Goal: Task Accomplishment & Management: Manage account settings

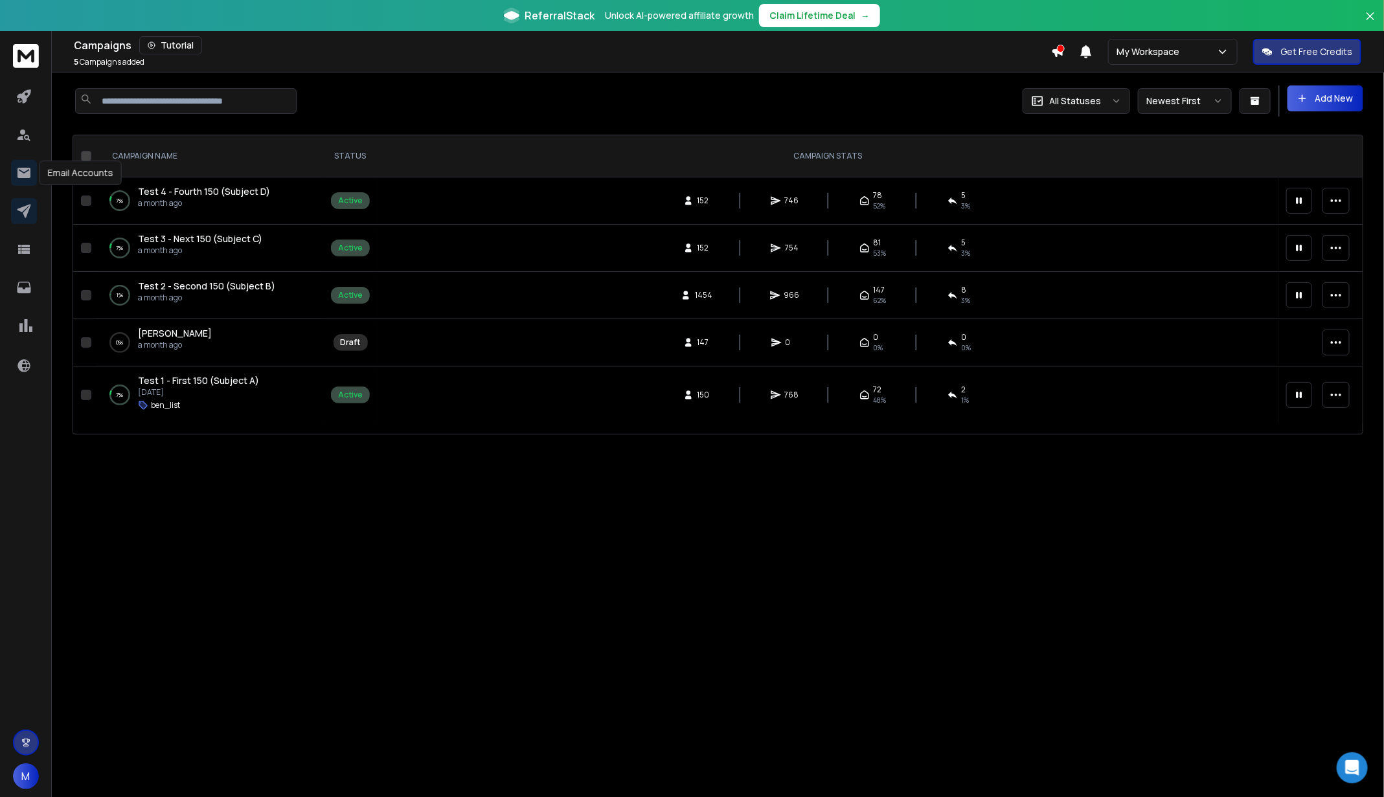
click at [30, 178] on icon at bounding box center [24, 173] width 16 height 16
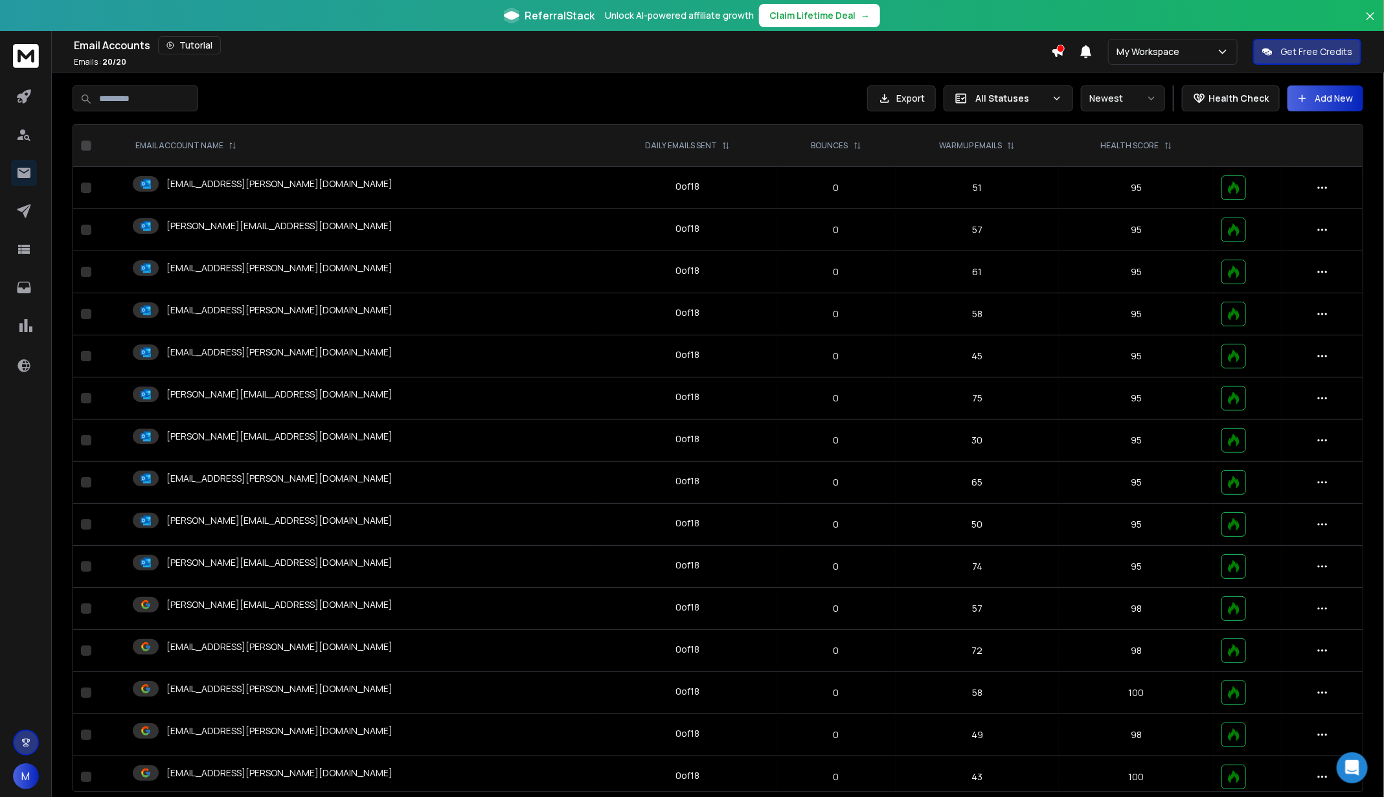
scroll to position [221, 0]
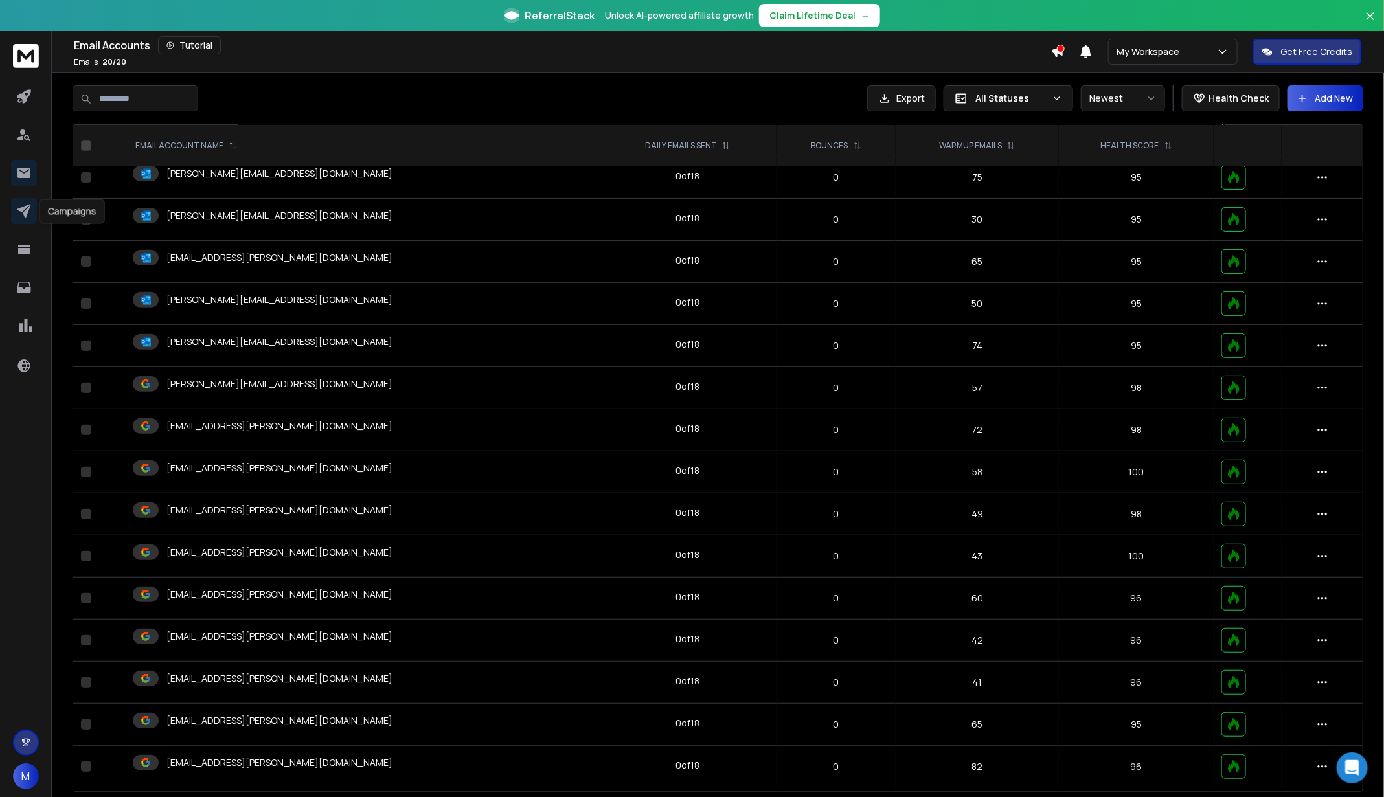
click at [24, 209] on icon at bounding box center [24, 212] width 14 height 14
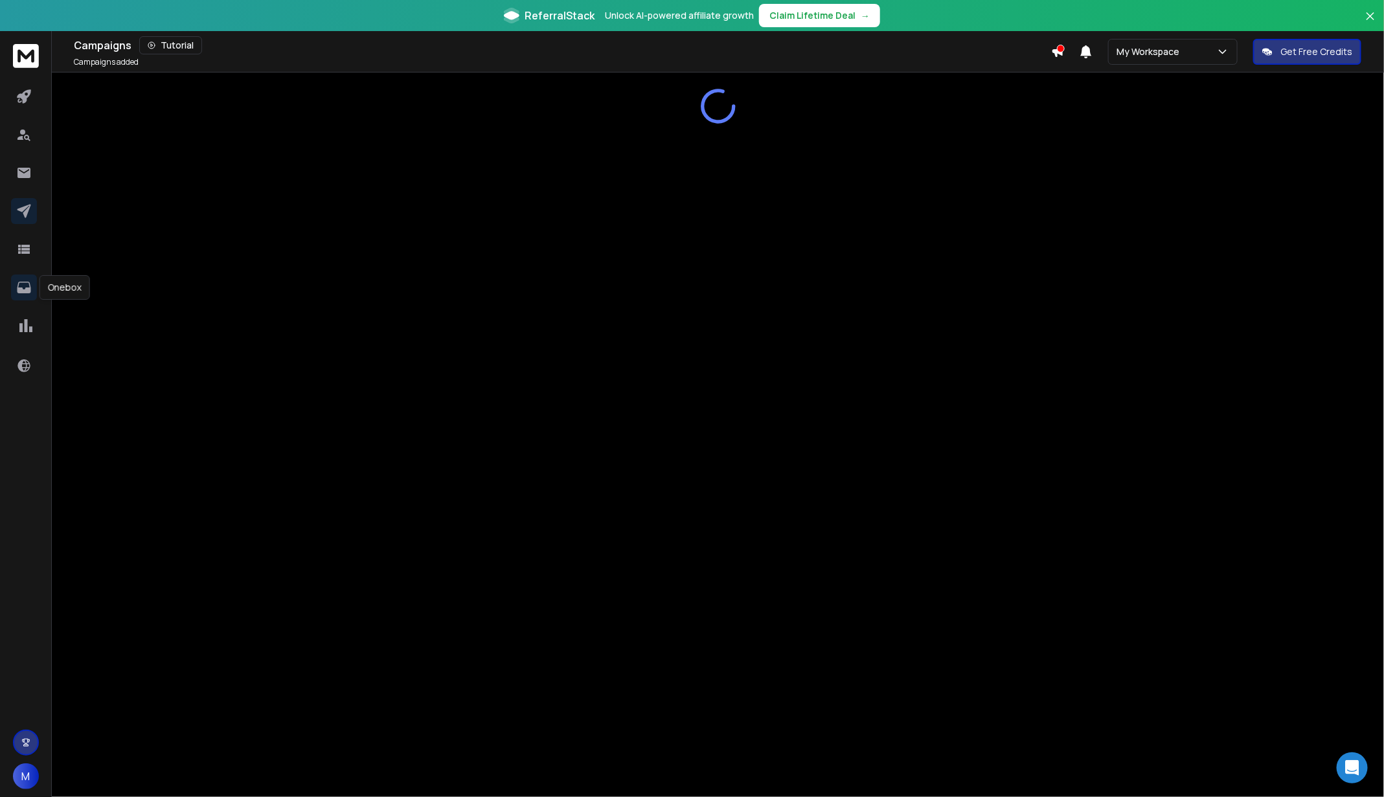
click at [21, 295] on icon at bounding box center [24, 288] width 16 height 16
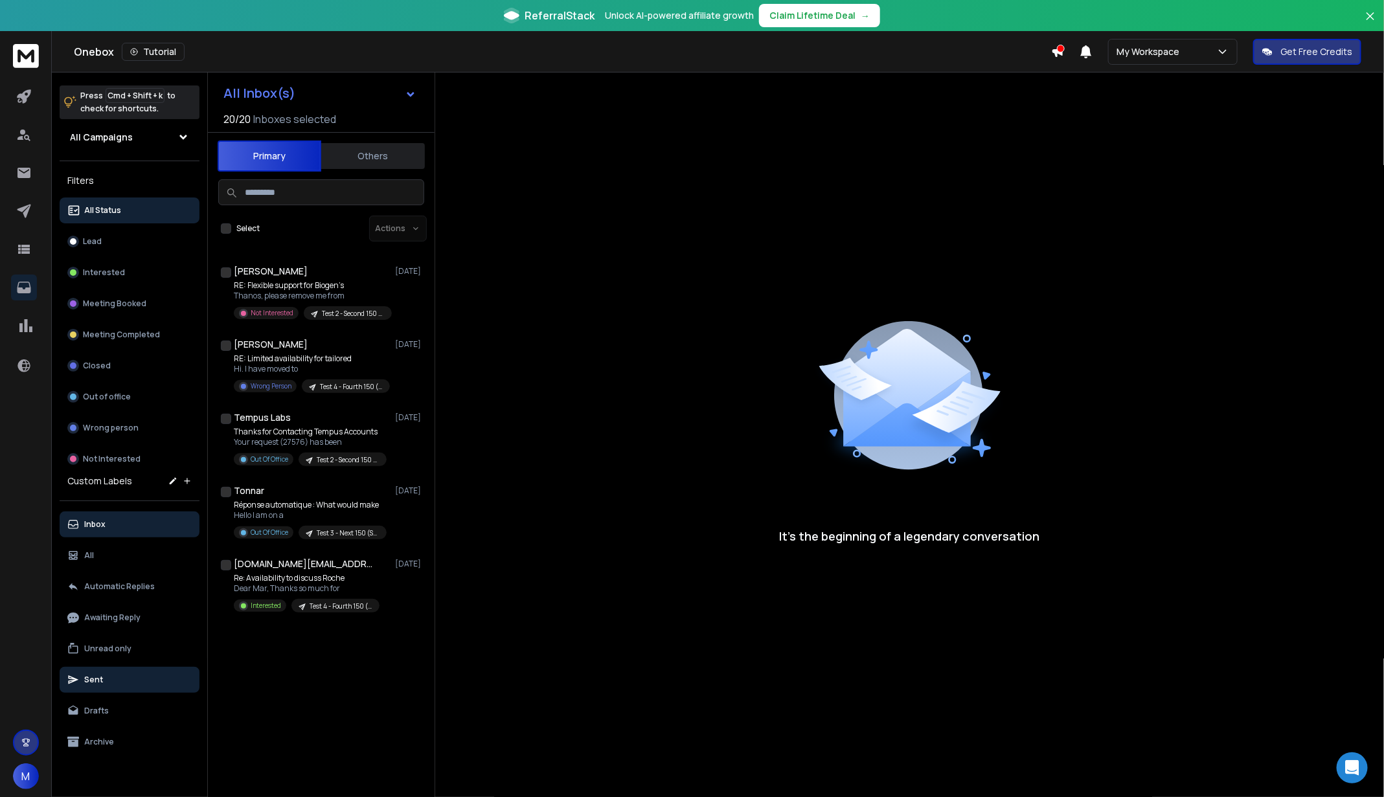
click at [97, 684] on p "Sent" at bounding box center [93, 680] width 19 height 10
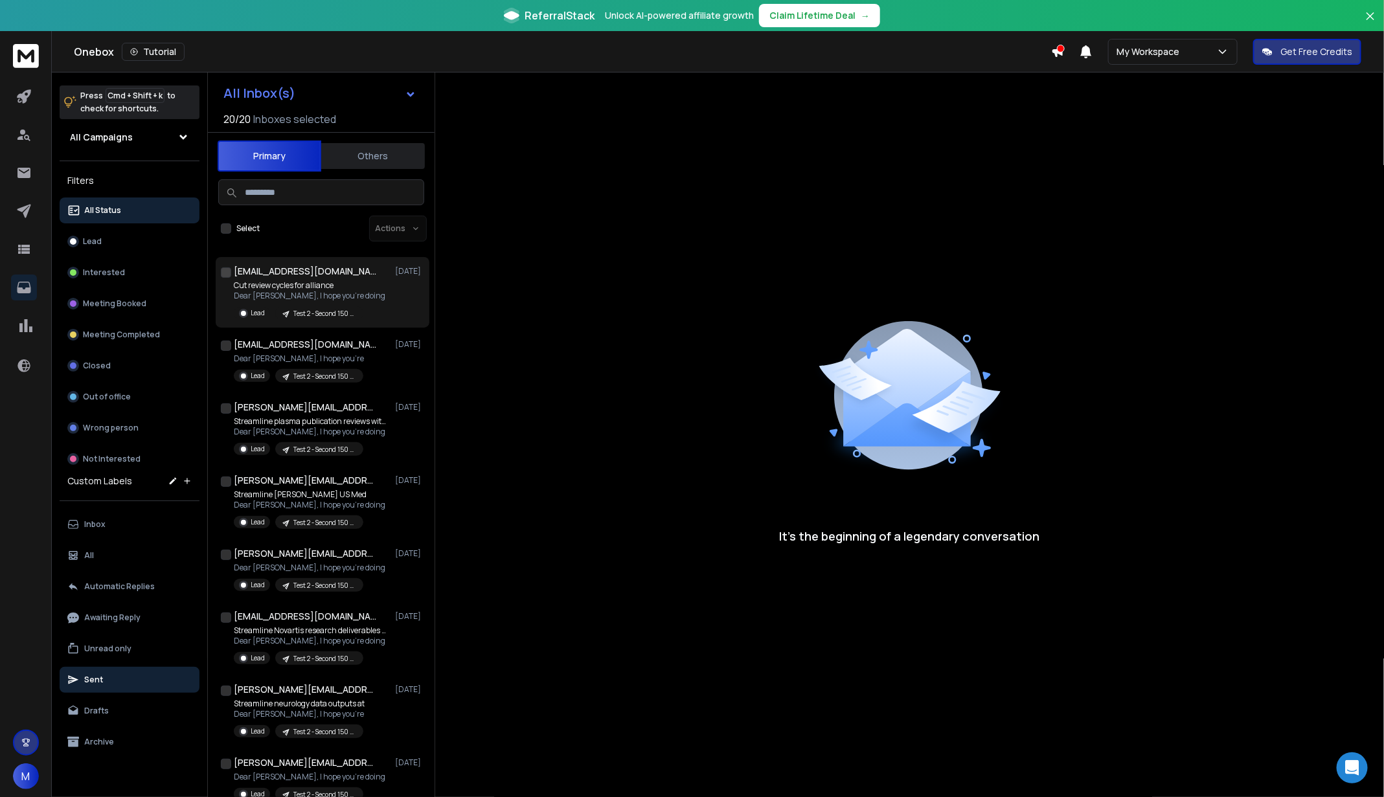
click at [315, 288] on p "Cut review cycles for alliance" at bounding box center [310, 286] width 152 height 10
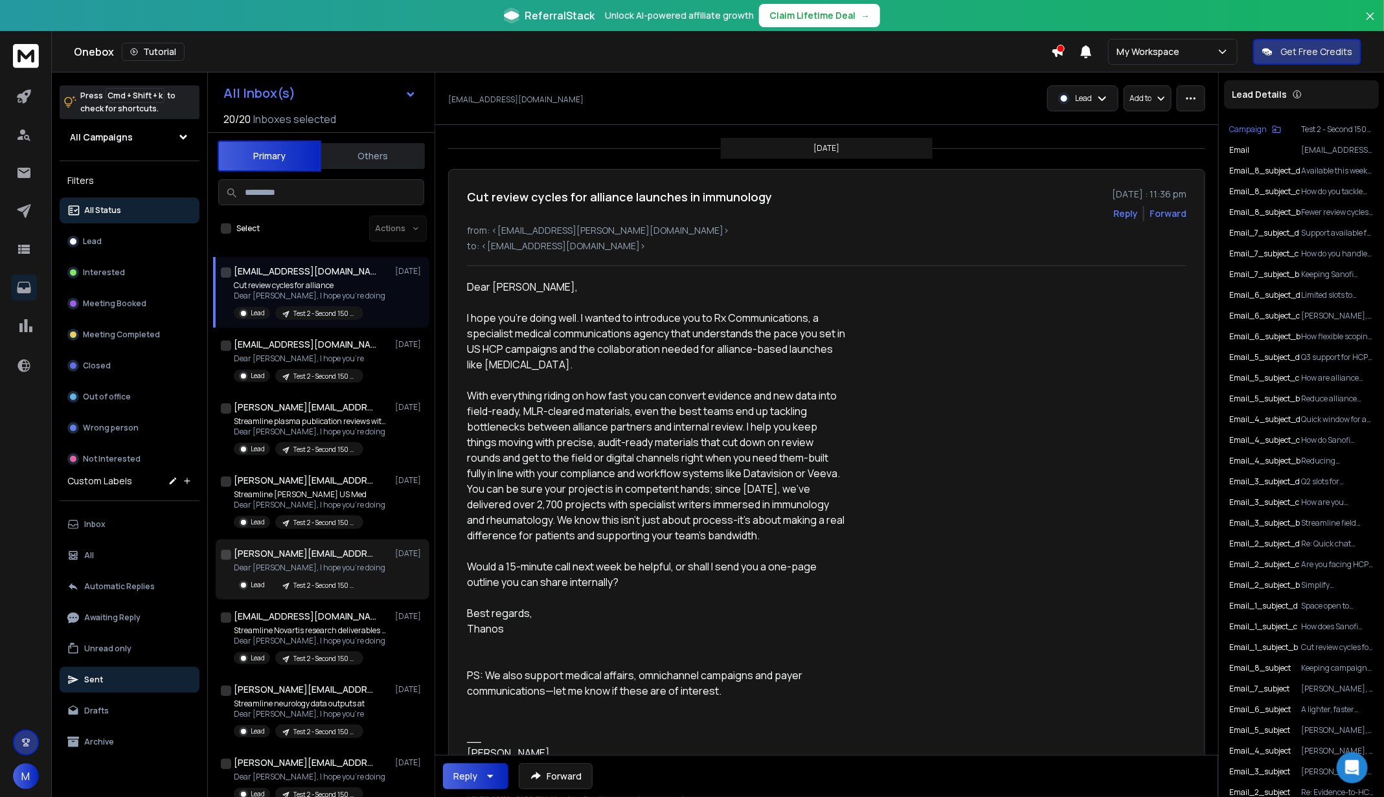
click at [275, 562] on div "[PERSON_NAME][EMAIL_ADDRESS][PERSON_NAME][DOMAIN_NAME] [DATE] Dear [PERSON_NAME…" at bounding box center [329, 569] width 190 height 45
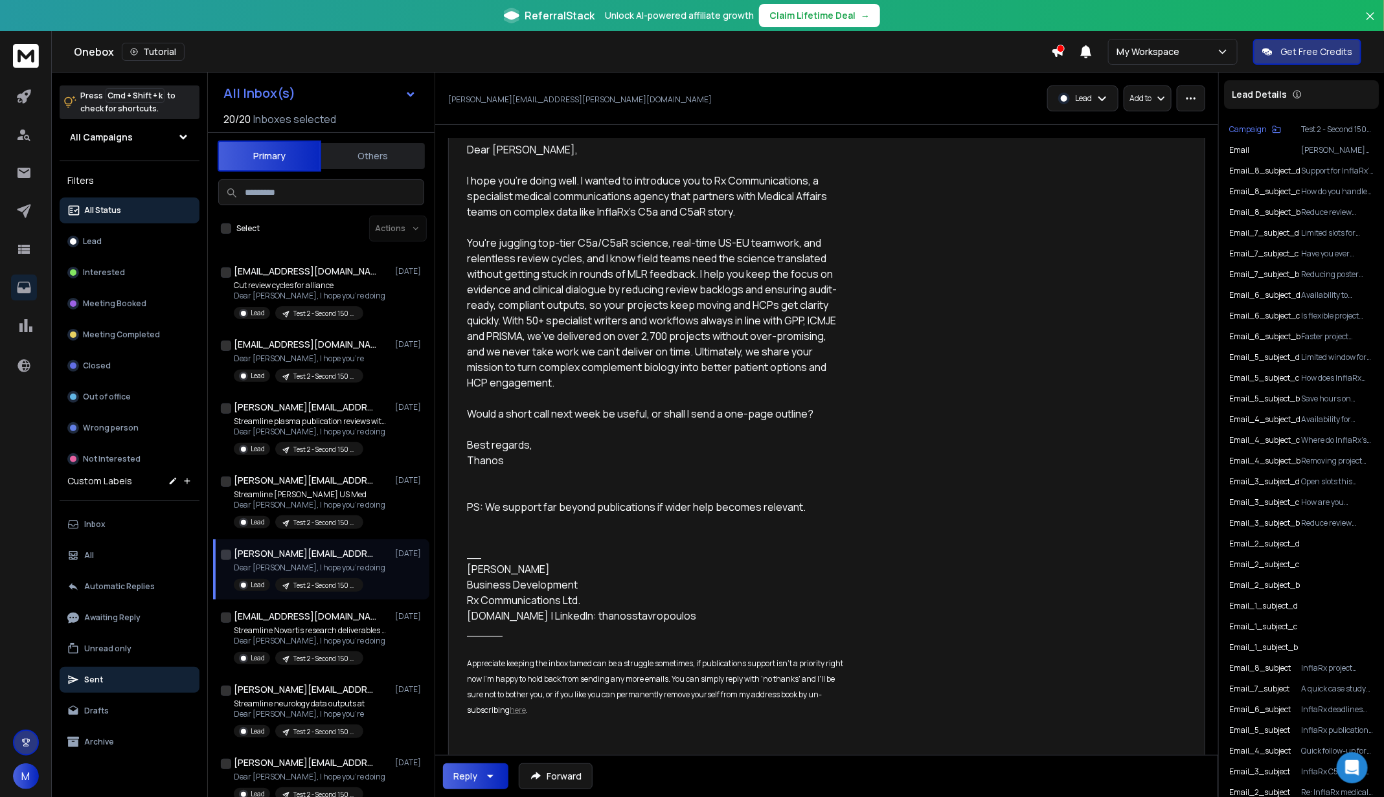
scroll to position [173, 0]
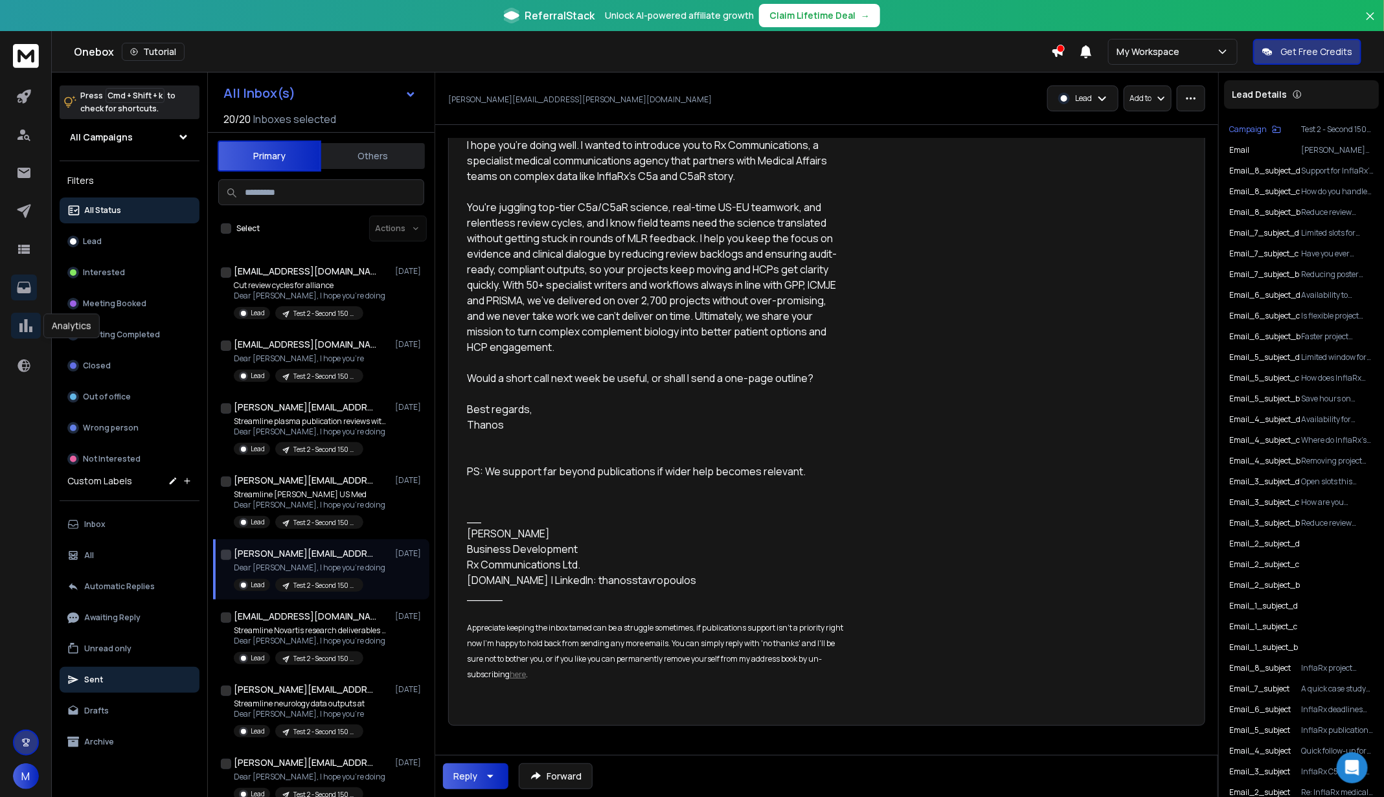
click at [25, 317] on icon at bounding box center [25, 325] width 19 height 19
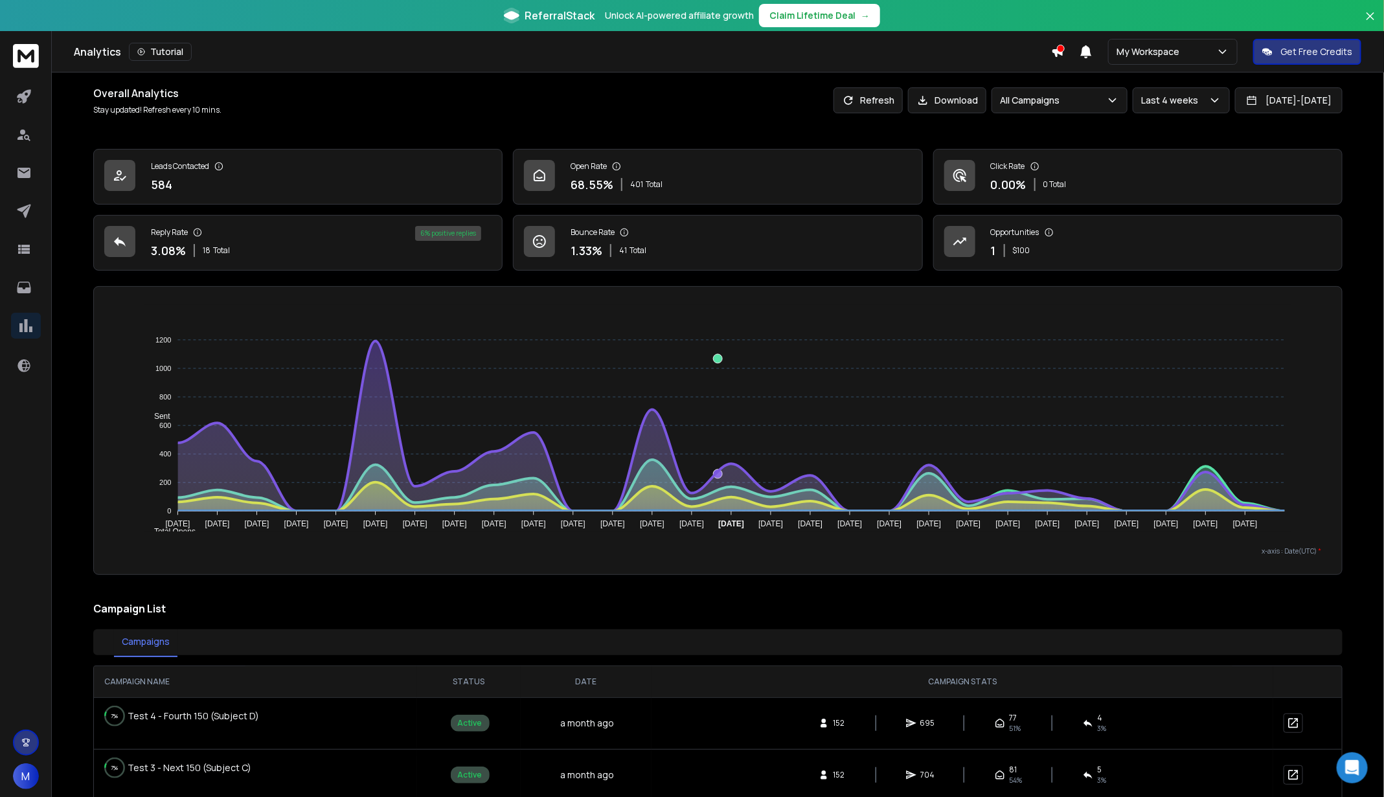
scroll to position [119, 0]
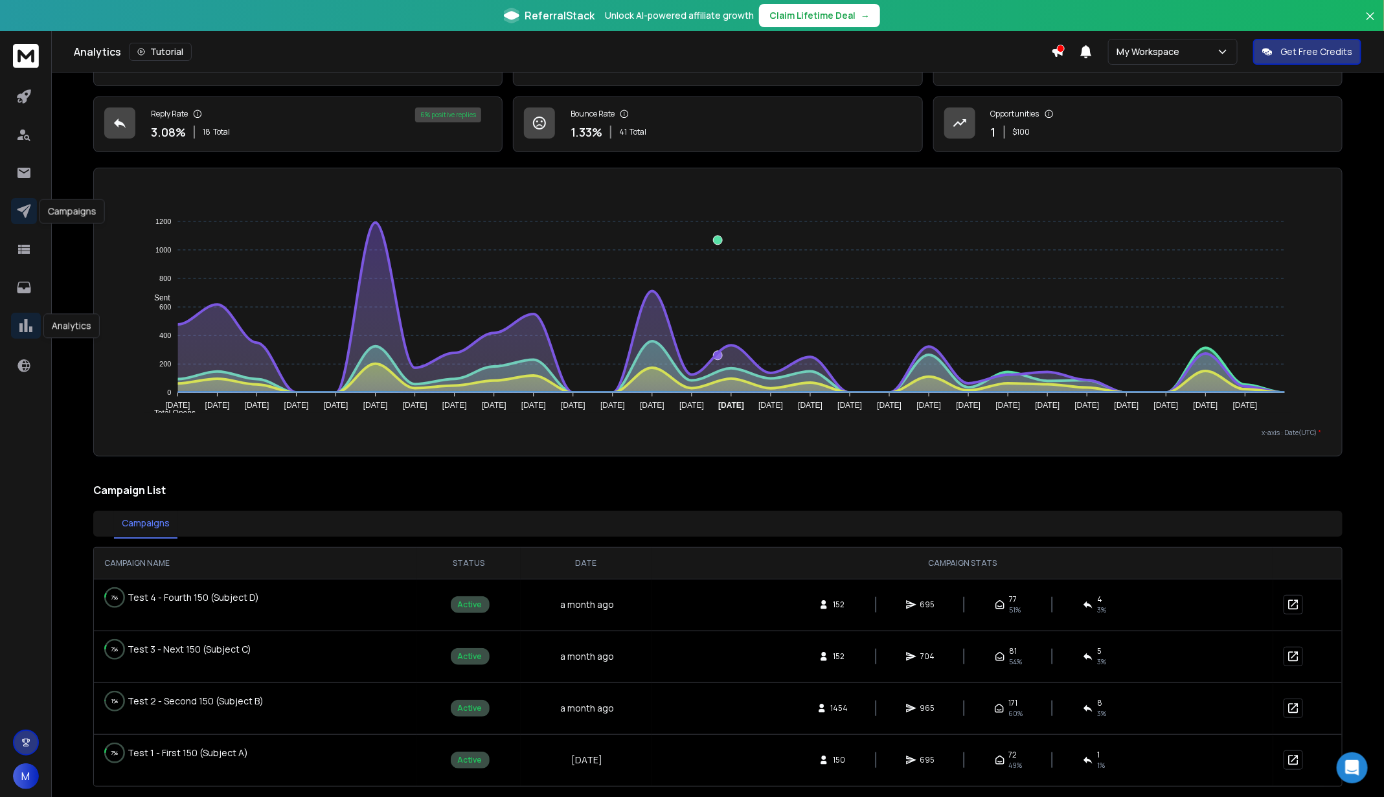
click at [34, 209] on link at bounding box center [24, 211] width 26 height 26
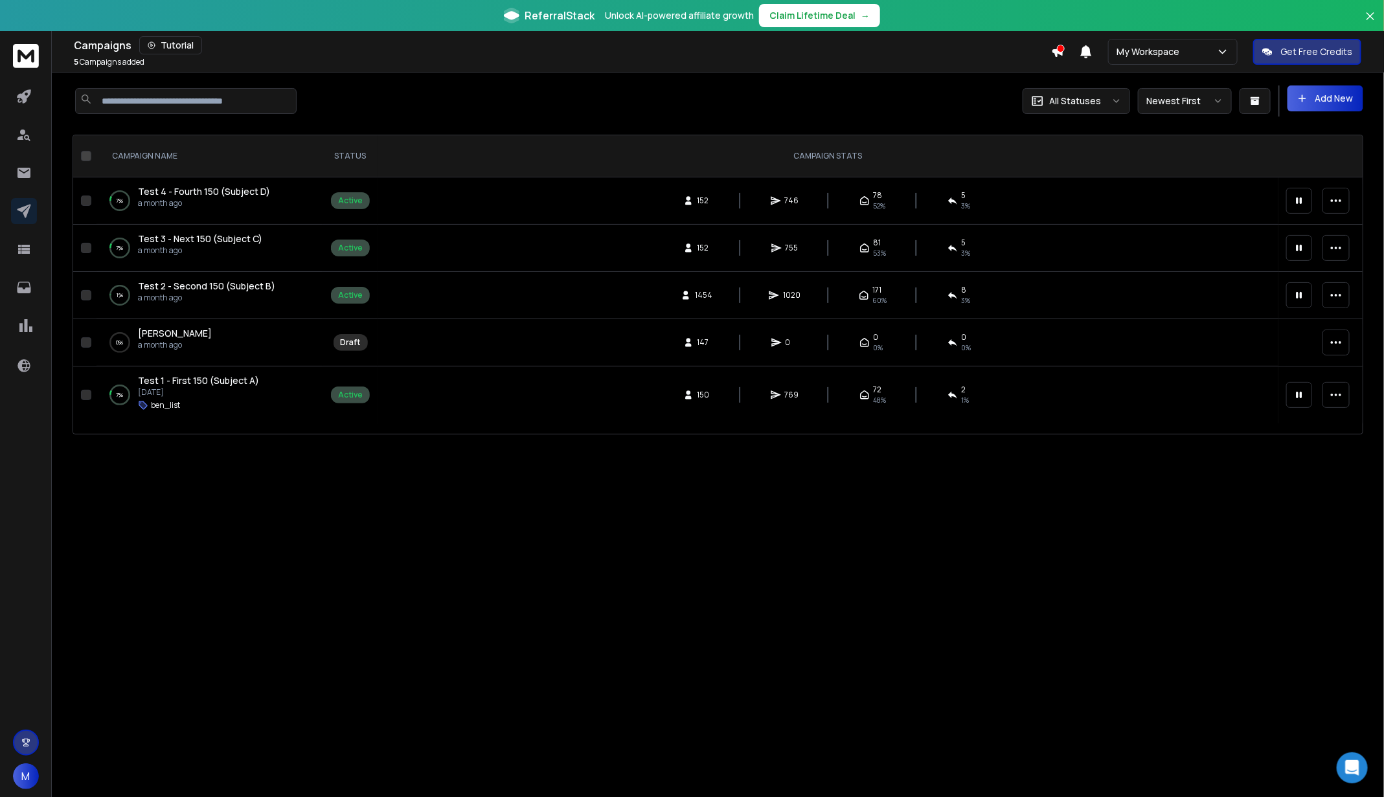
click at [255, 283] on span "Test 2 - Second 150 (Subject B)" at bounding box center [206, 286] width 137 height 12
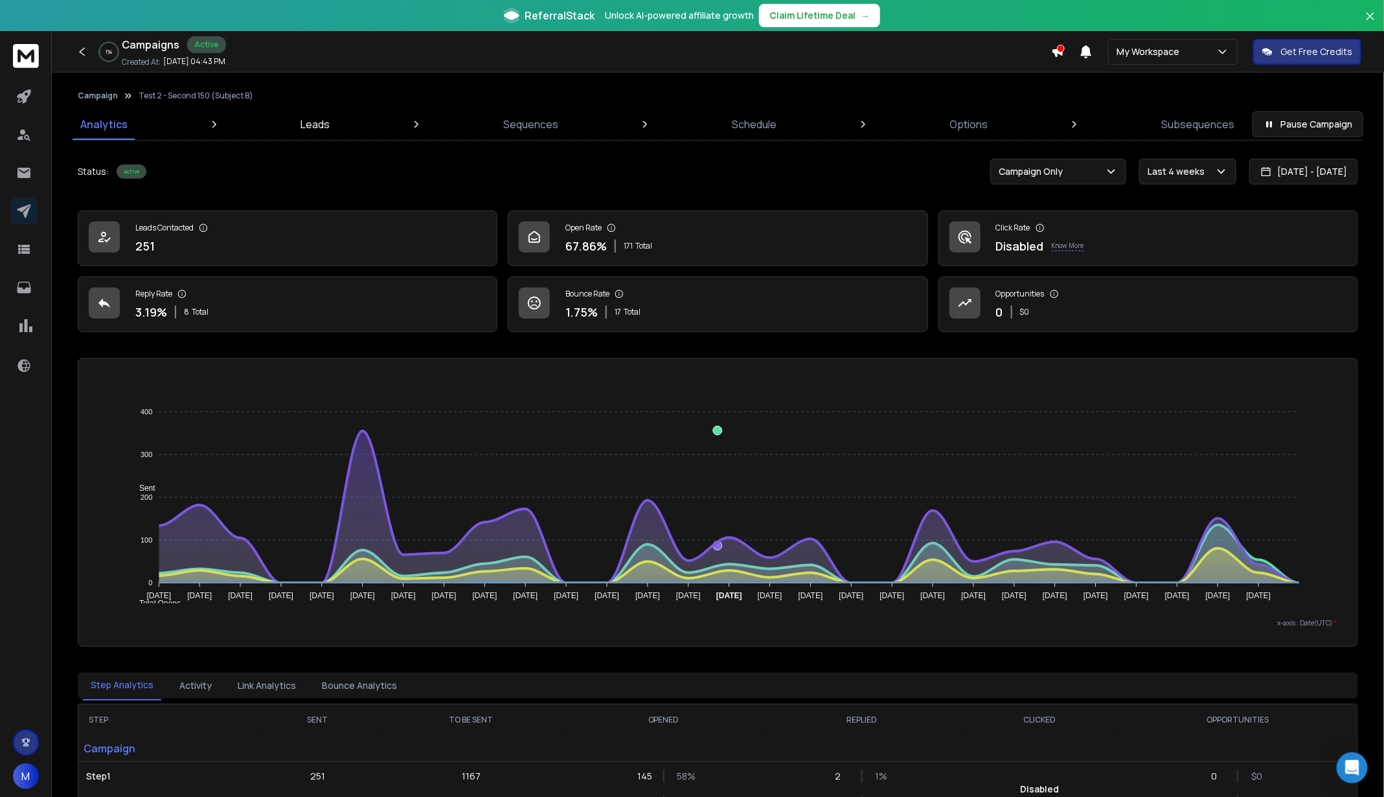
click at [328, 124] on p "Leads" at bounding box center [315, 125] width 29 height 16
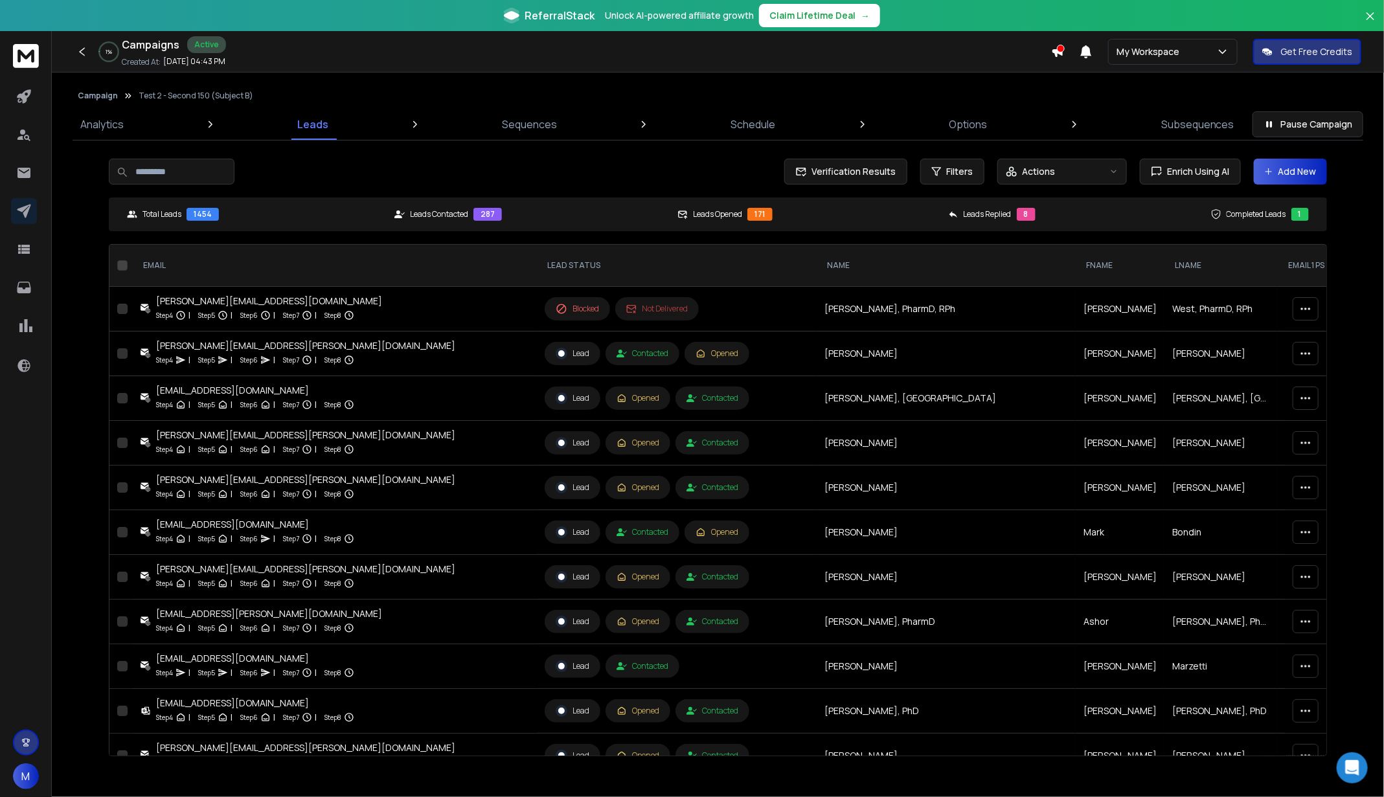
click at [1289, 172] on button "Add New" at bounding box center [1290, 172] width 73 height 26
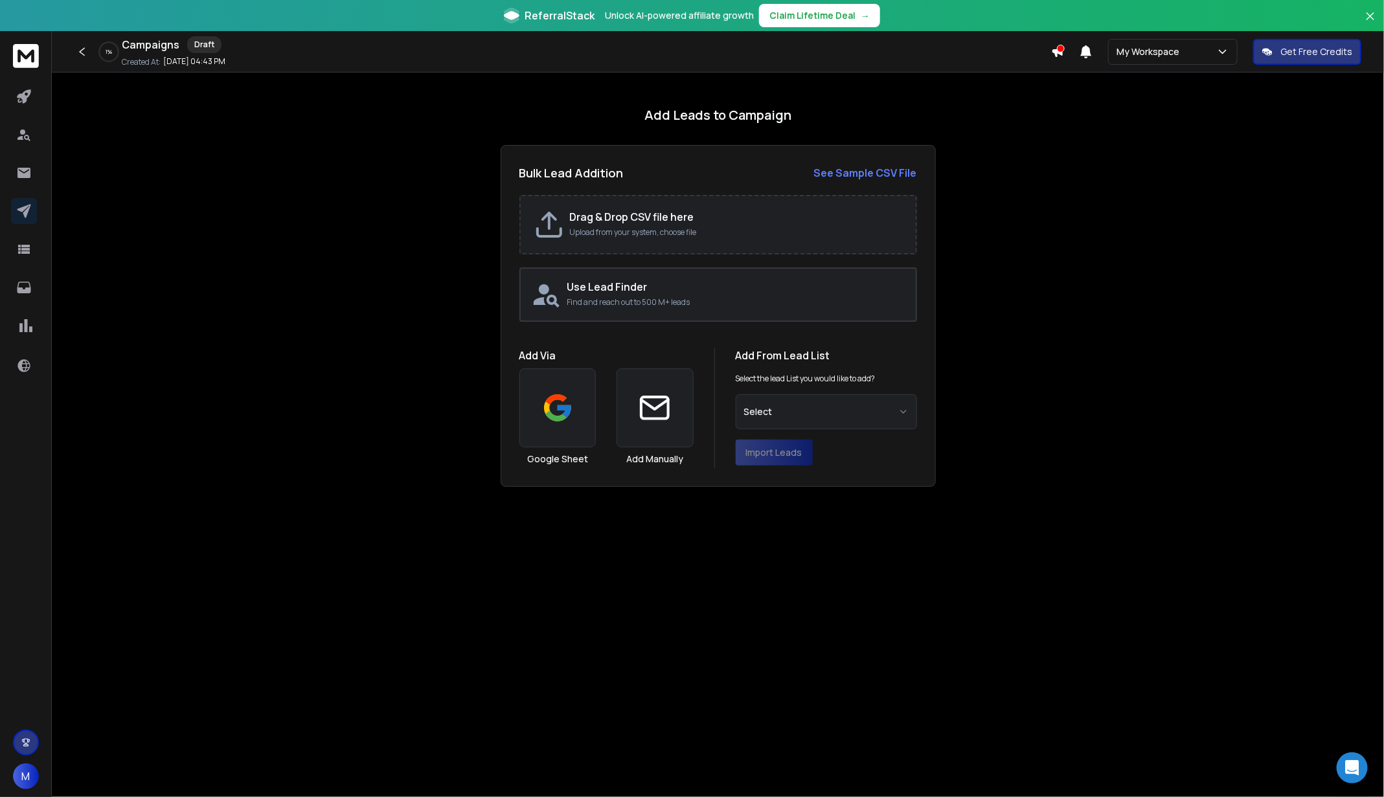
click at [809, 404] on button "Select" at bounding box center [826, 412] width 181 height 35
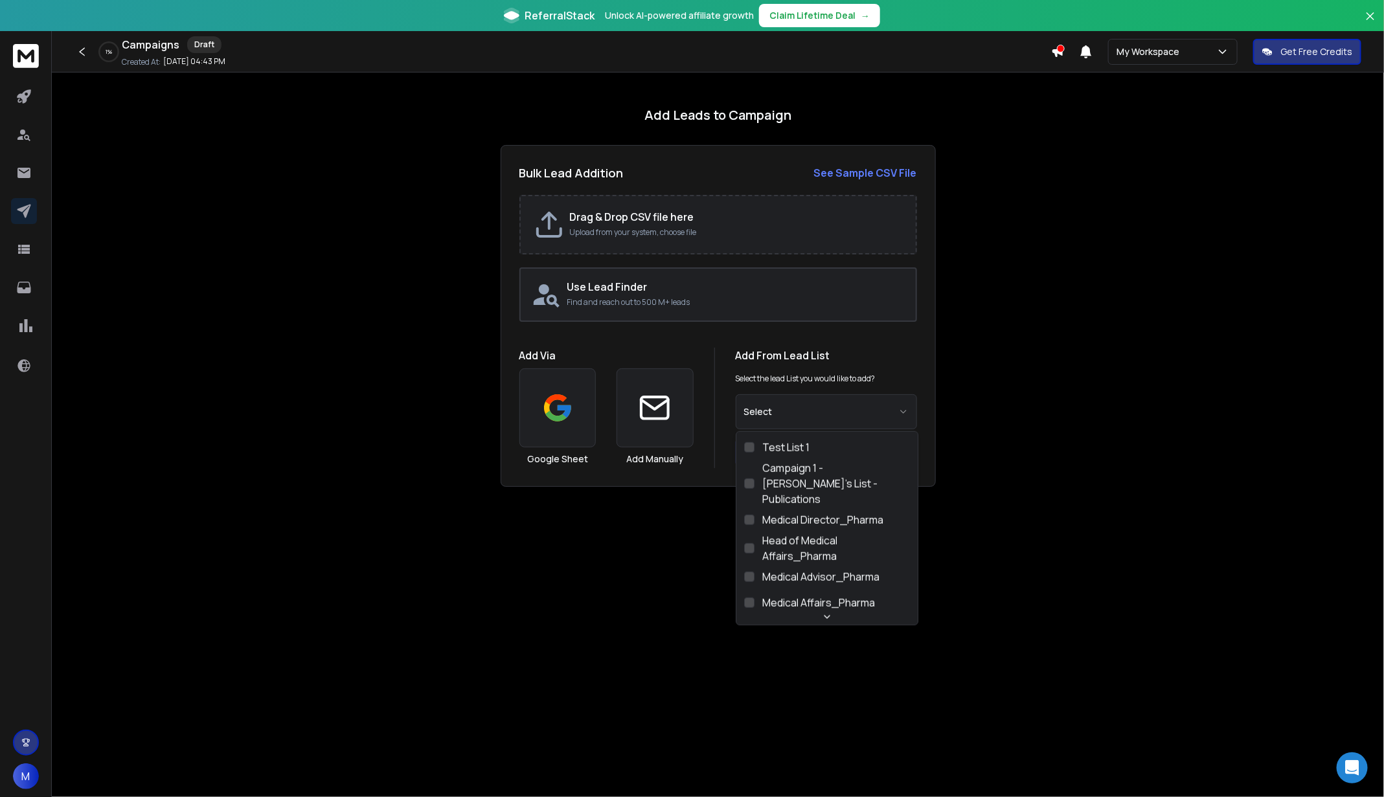
scroll to position [154, 0]
click at [749, 590] on button "button" at bounding box center [749, 595] width 10 height 10
click at [715, 377] on div at bounding box center [715, 408] width 1 height 120
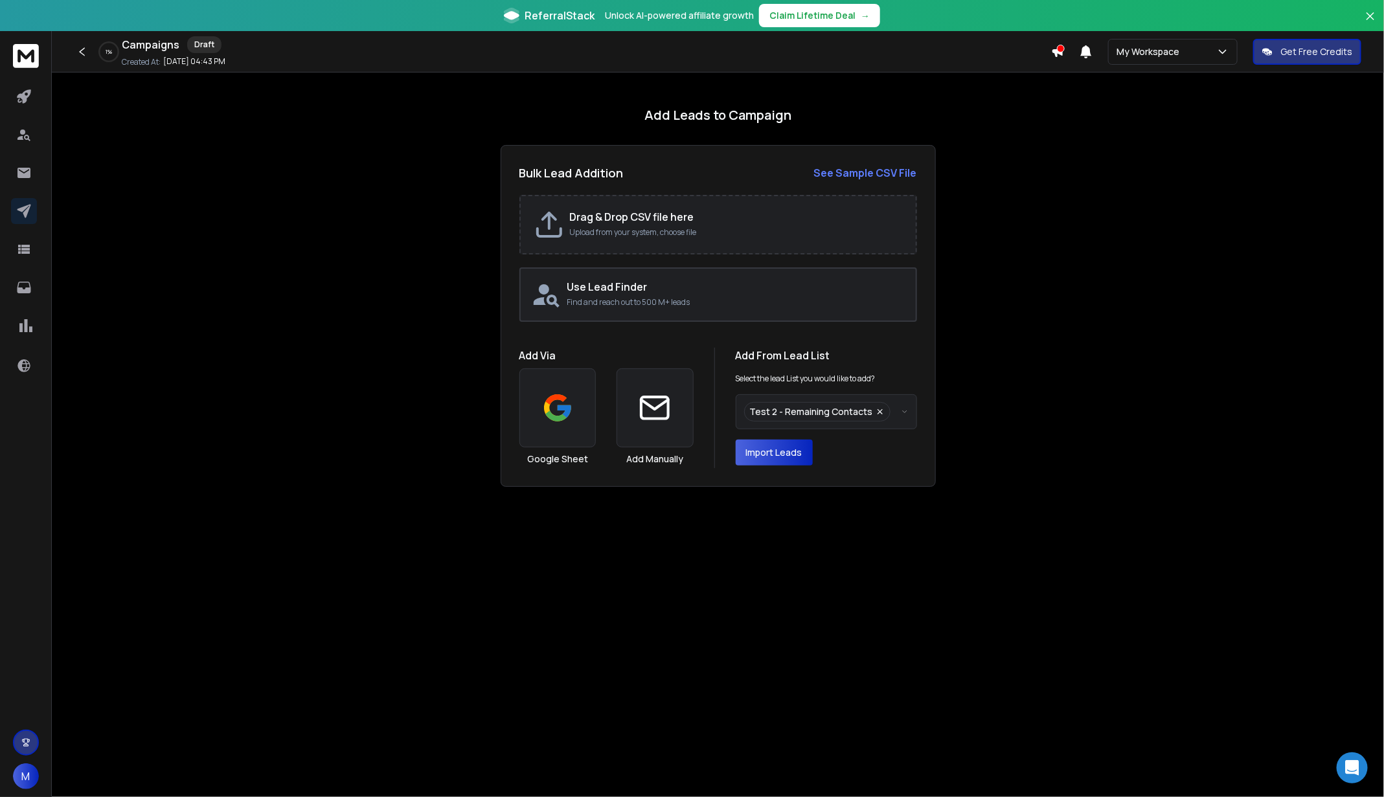
click at [777, 449] on button "Import Leads" at bounding box center [774, 453] width 77 height 26
